Goal: Navigation & Orientation: Find specific page/section

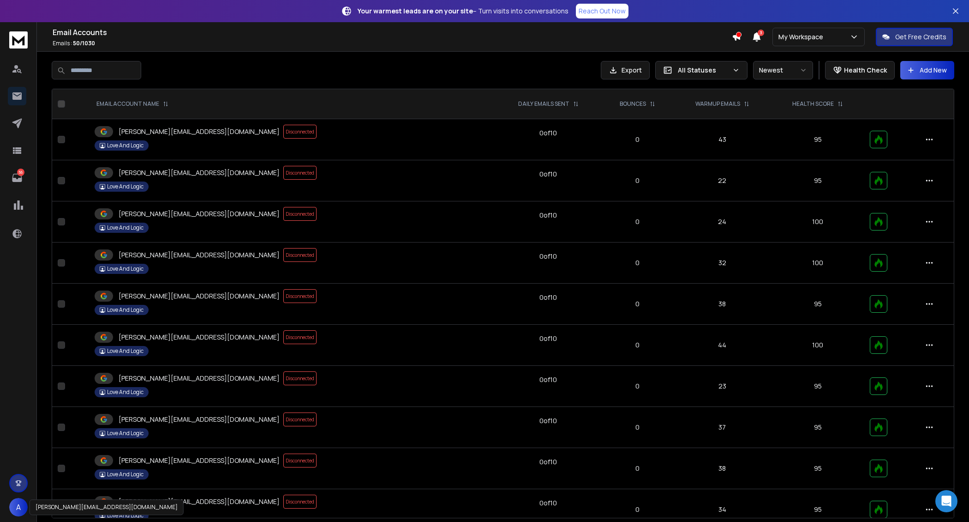
click at [8, 516] on div "56 A" at bounding box center [18, 273] width 37 height 503
click at [18, 512] on span "A" at bounding box center [18, 507] width 18 height 18
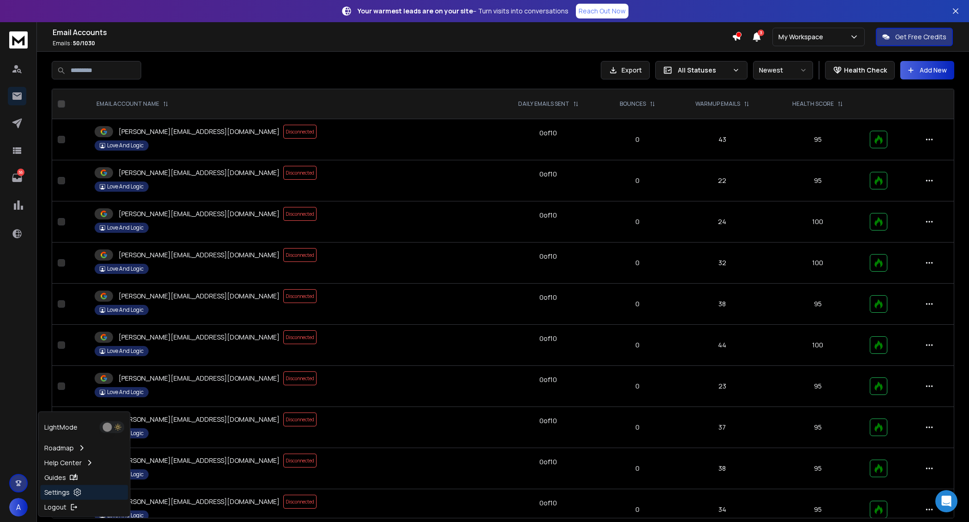
click at [60, 494] on p "Settings" at bounding box center [56, 492] width 25 height 9
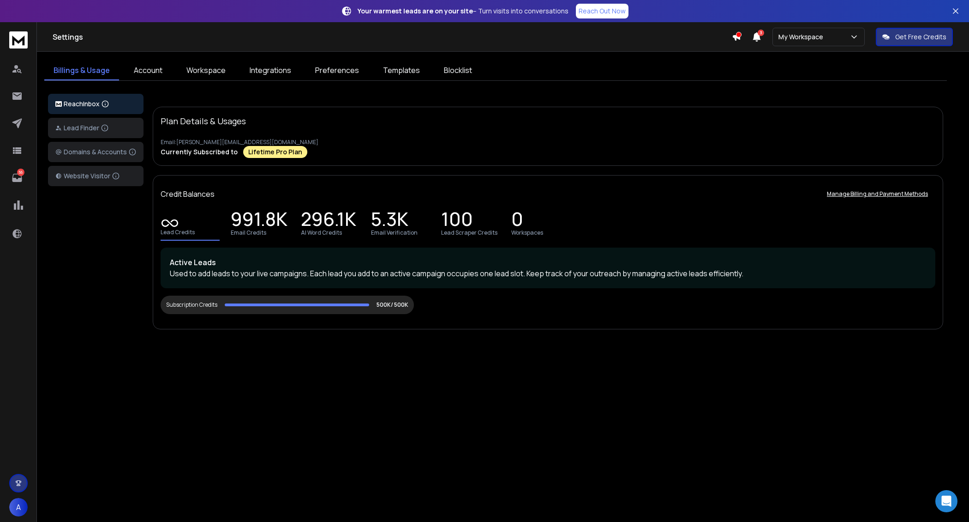
click at [119, 145] on button "Domains & Accounts" at bounding box center [96, 152] width 96 height 20
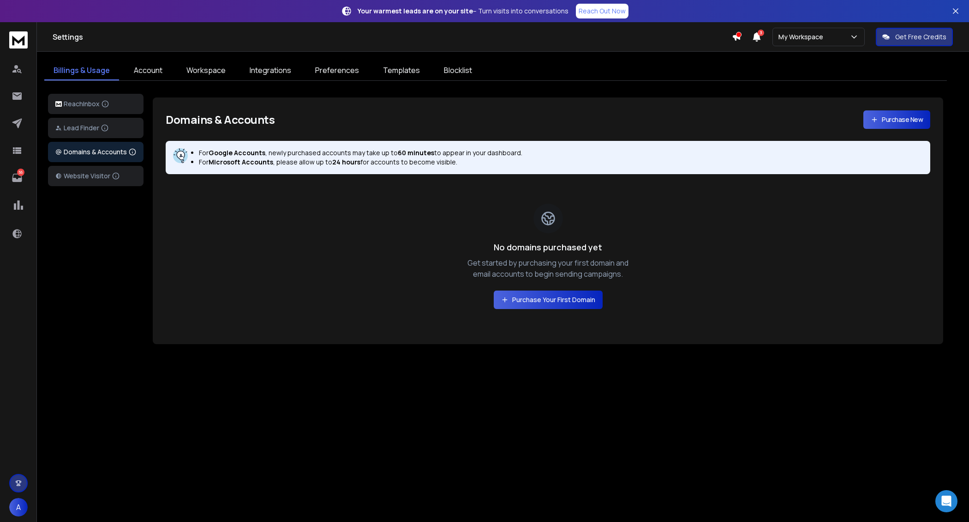
click at [96, 132] on button "Lead Finder" at bounding box center [96, 128] width 96 height 20
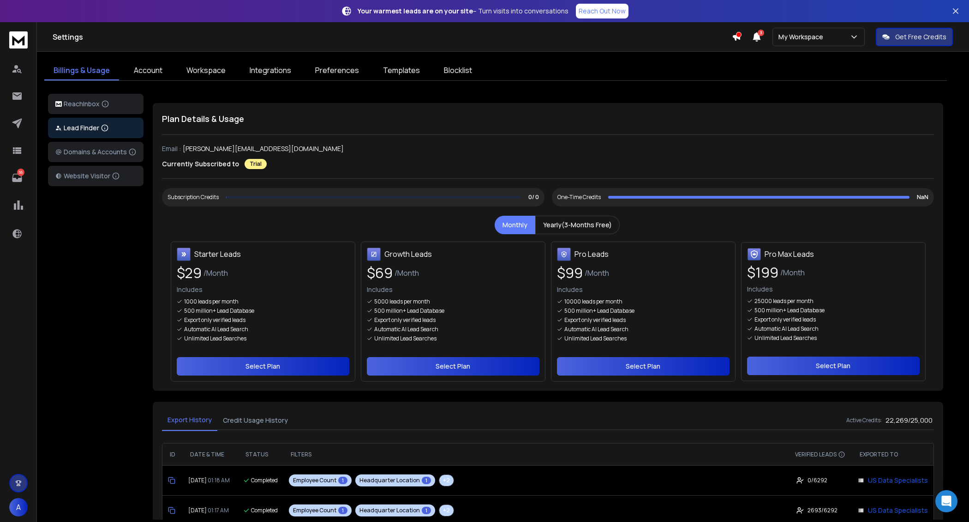
click at [279, 68] on link "Integrations" at bounding box center [271, 70] width 60 height 19
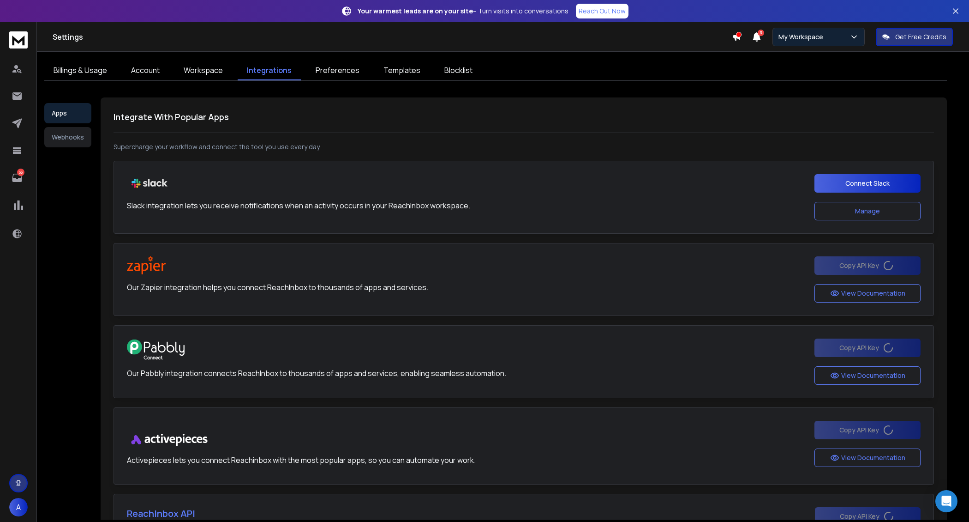
click at [816, 31] on button "My Workspace" at bounding box center [819, 37] width 92 height 18
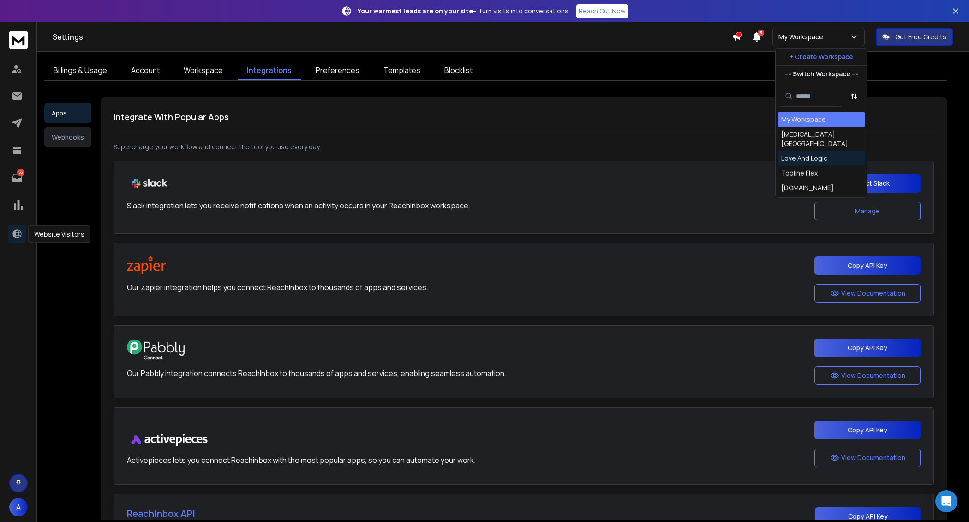
click at [13, 241] on link at bounding box center [17, 233] width 18 height 18
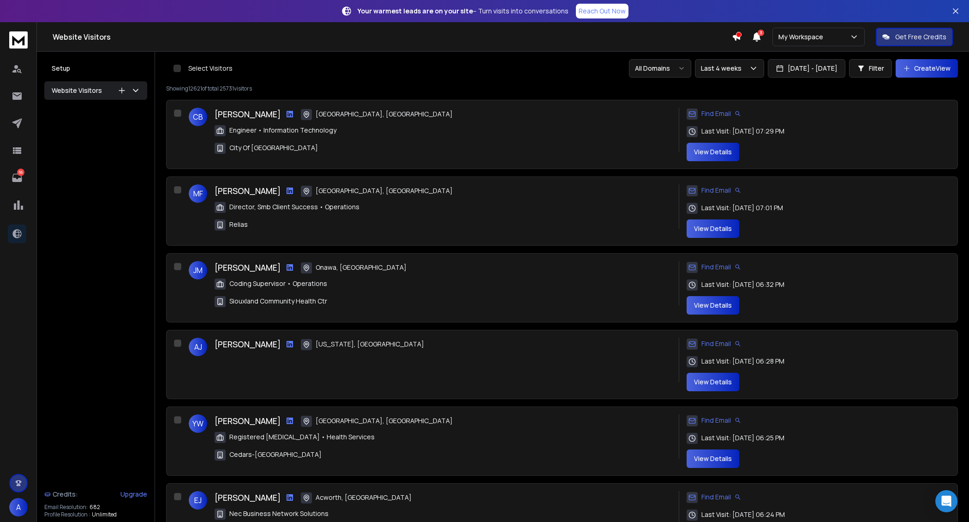
click at [98, 94] on button "Website Visitors" at bounding box center [95, 90] width 103 height 18
click at [96, 144] on div "Growth & Demand Gen - Inferred Leads" at bounding box center [90, 146] width 70 height 9
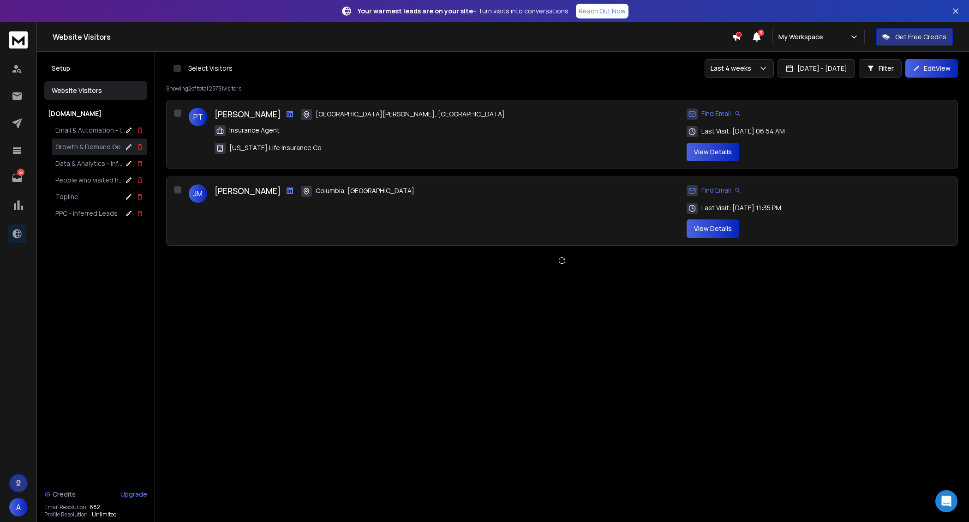
click at [704, 151] on button "View Details" at bounding box center [713, 152] width 53 height 18
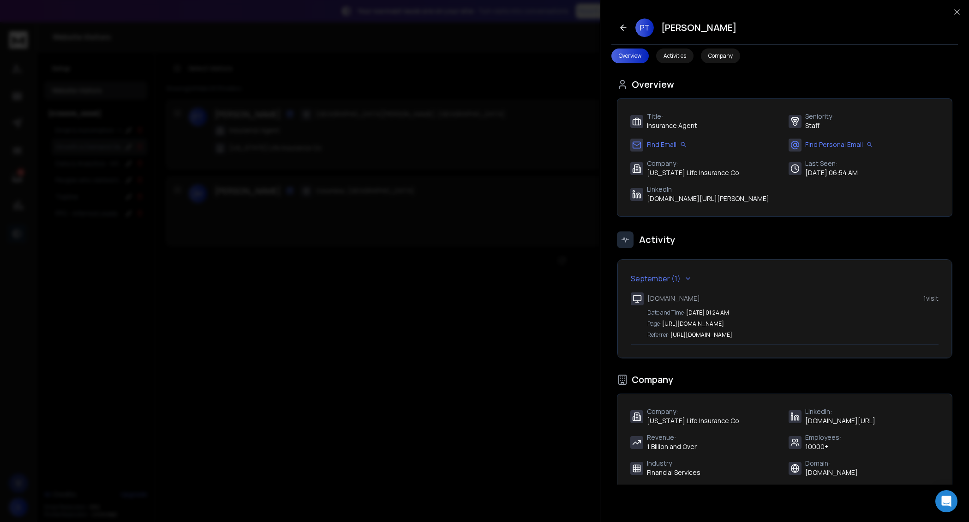
click at [523, 137] on div at bounding box center [484, 261] width 969 height 522
